Goal: Task Accomplishment & Management: Use online tool/utility

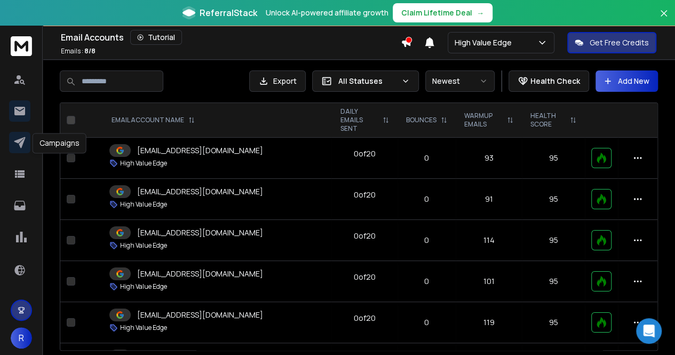
click at [20, 144] on icon at bounding box center [19, 142] width 11 height 11
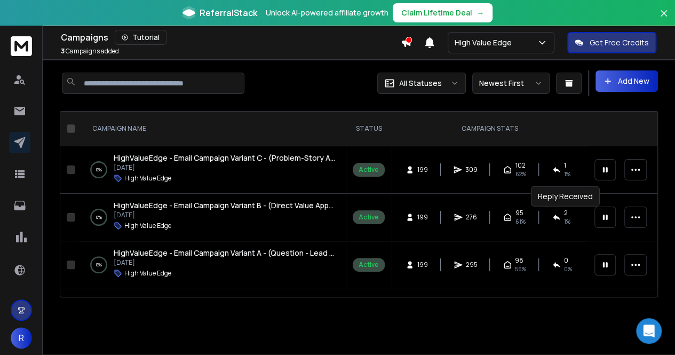
click at [569, 217] on span "1 %" at bounding box center [567, 221] width 6 height 9
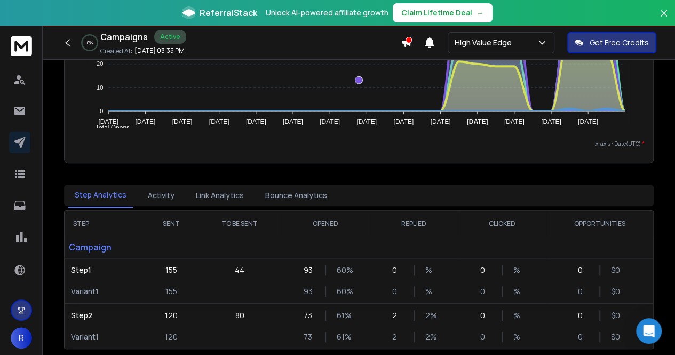
scroll to position [381, 0]
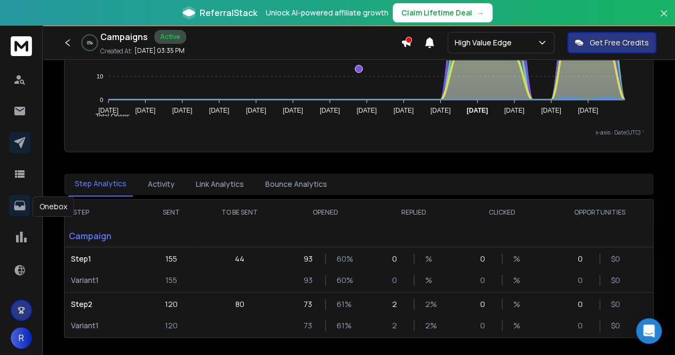
click at [22, 210] on icon at bounding box center [19, 206] width 11 height 10
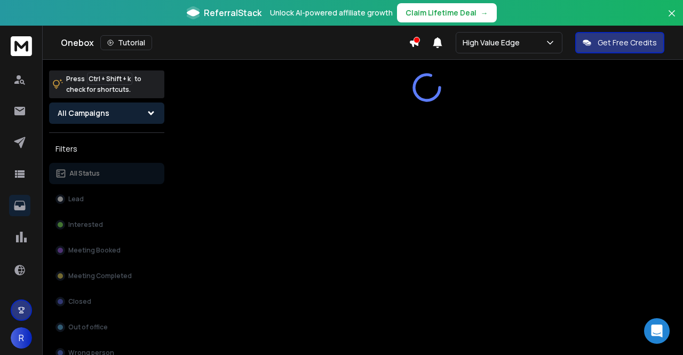
click at [148, 112] on icon at bounding box center [151, 113] width 6 height 4
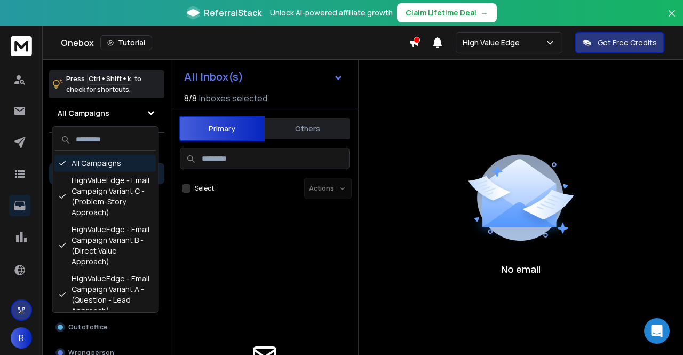
click at [100, 165] on div "All Campaigns" at bounding box center [104, 163] width 101 height 17
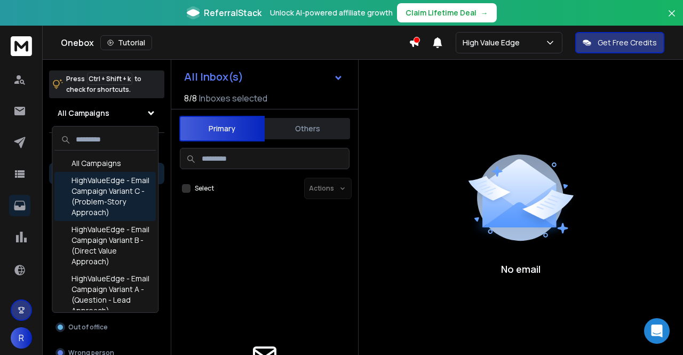
click at [101, 191] on div "HighValueEdge - Email Campaign Variant C - (Problem-Story Approach)" at bounding box center [104, 196] width 101 height 49
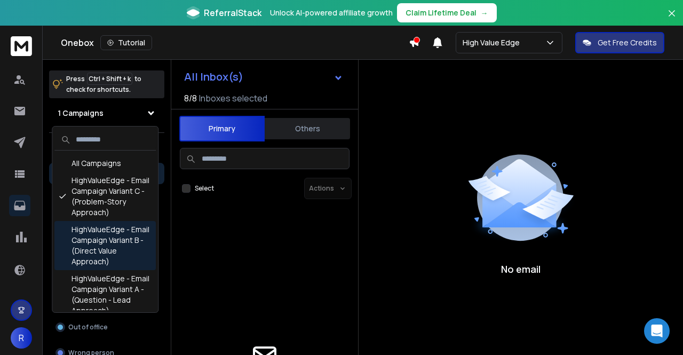
click at [95, 235] on div "HighValueEdge - Email Campaign Variant B - (Direct Value Approach)" at bounding box center [104, 245] width 101 height 49
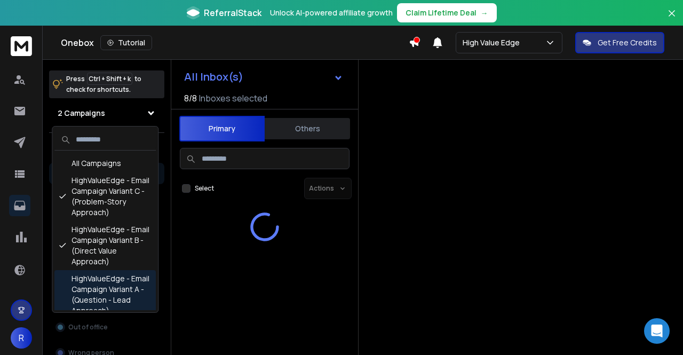
click at [98, 283] on div "HighValueEdge - Email Campaign Variant A - (Question - Lead Approach)" at bounding box center [104, 294] width 101 height 49
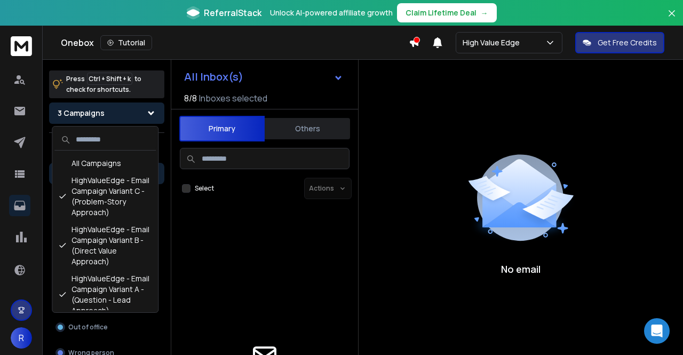
click at [153, 112] on button "3 Campaigns" at bounding box center [106, 112] width 115 height 21
click at [152, 113] on icon at bounding box center [151, 113] width 10 height 10
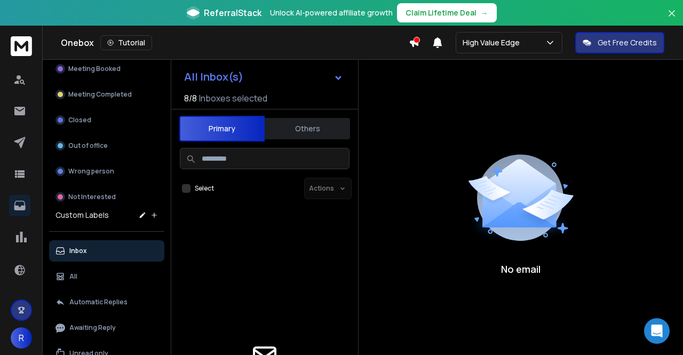
scroll to position [213, 0]
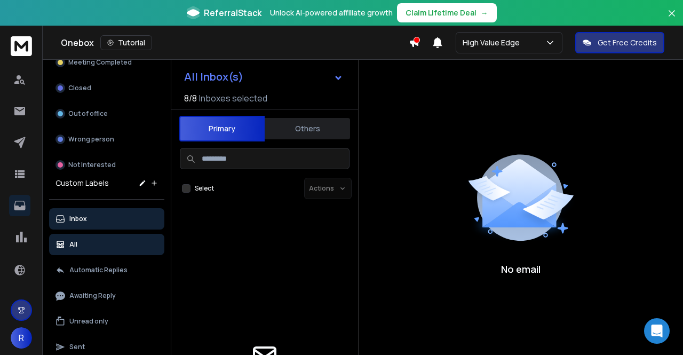
click at [102, 242] on button "All" at bounding box center [106, 244] width 115 height 21
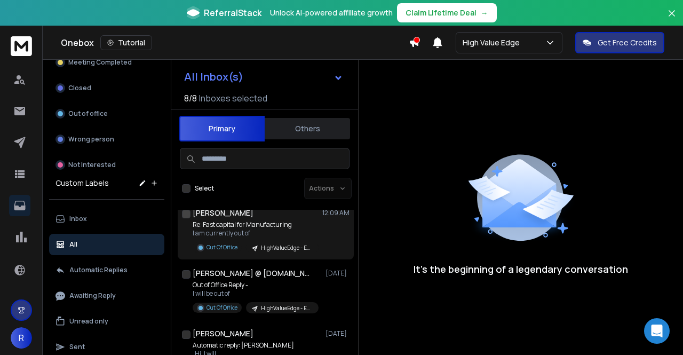
scroll to position [0, 0]
